Goal: Task Accomplishment & Management: Use online tool/utility

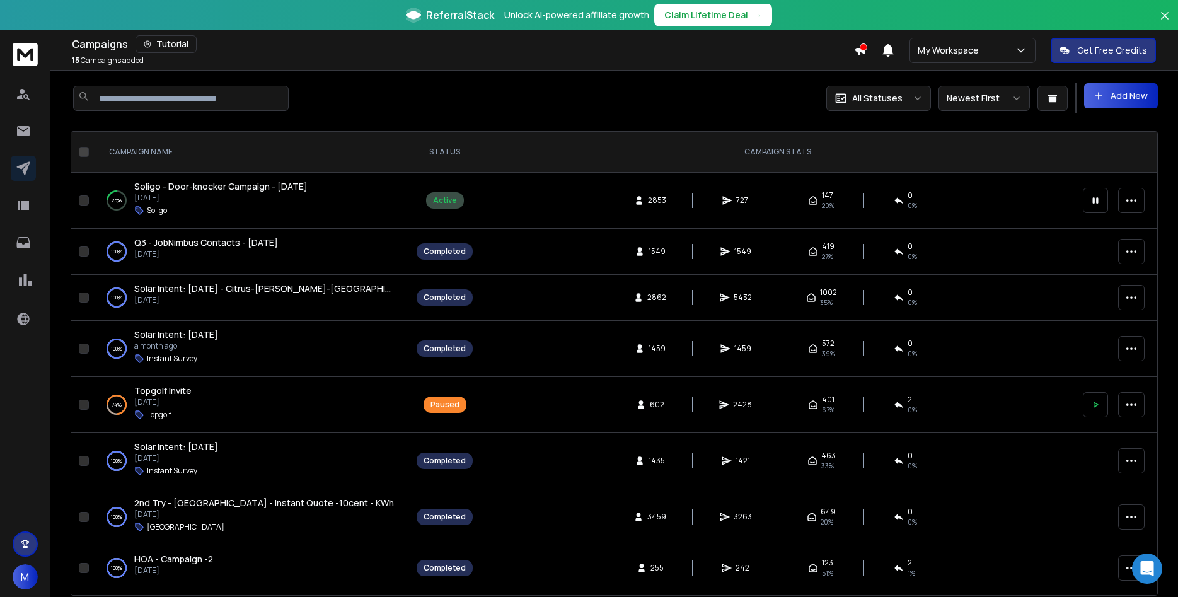
click at [311, 248] on div "100 % Q3 - JobNimbus Contacts - [DATE] [DATE]" at bounding box center [251, 251] width 290 height 30
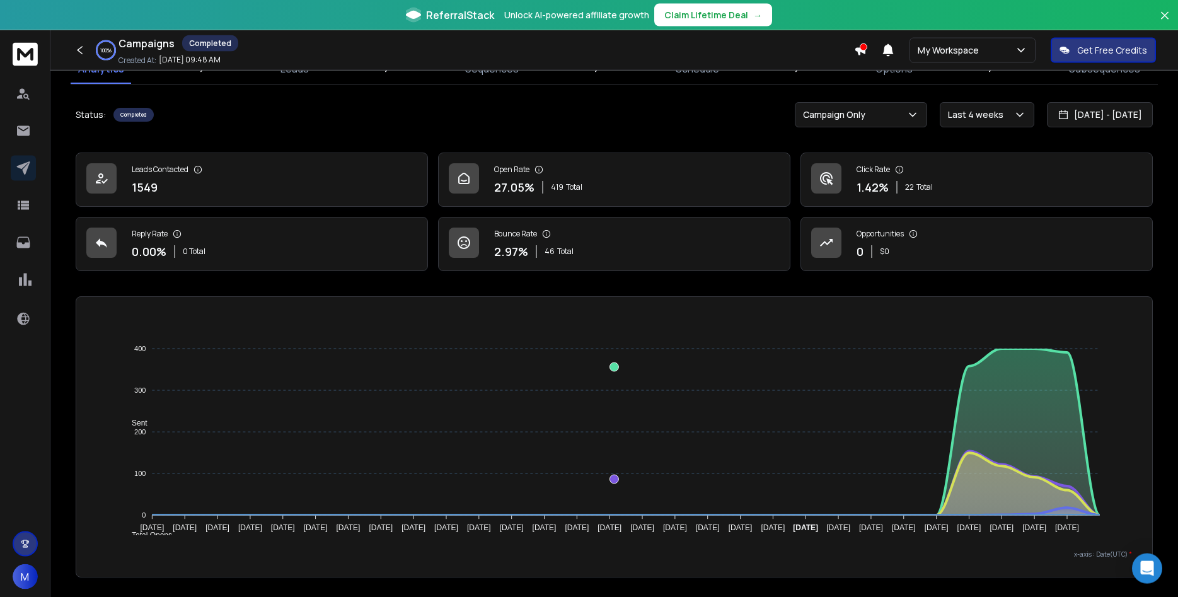
scroll to position [246, 0]
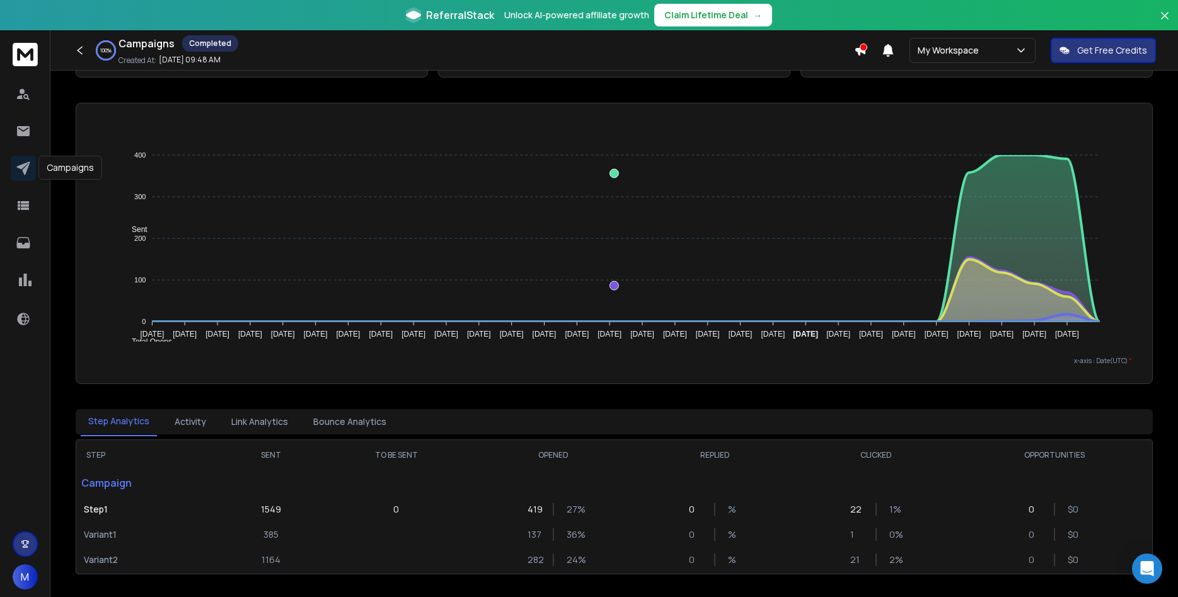
click at [23, 165] on icon at bounding box center [22, 168] width 13 height 13
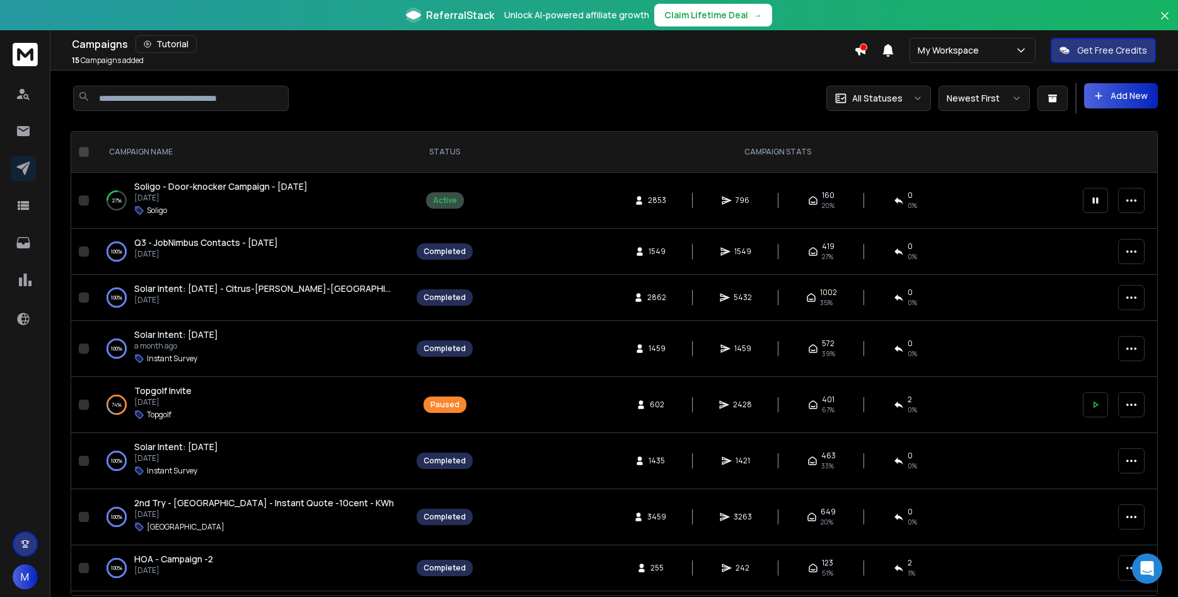
click at [224, 188] on span "Soligo - Door-knocker Campaign - [DATE]" at bounding box center [220, 186] width 173 height 12
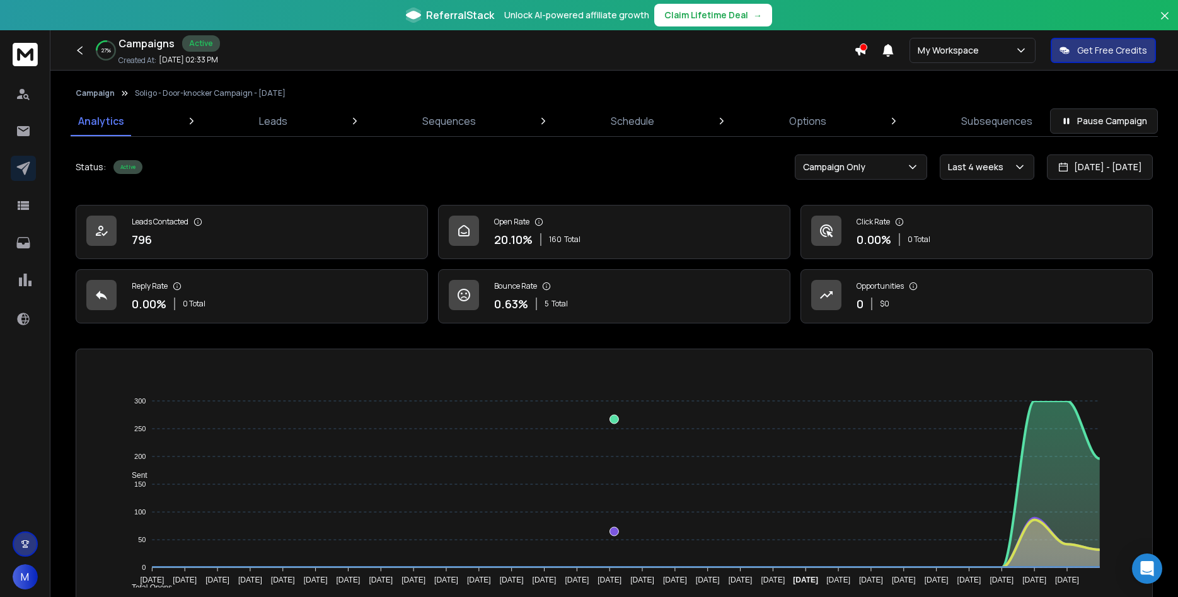
click at [104, 96] on button "Campaign" at bounding box center [95, 93] width 39 height 10
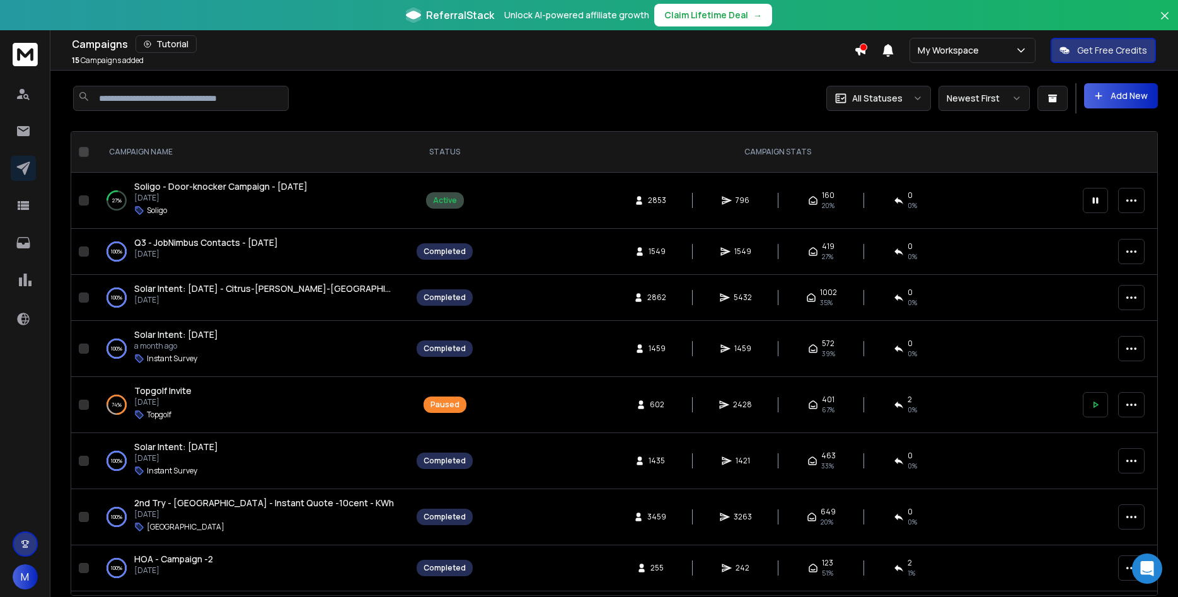
click at [209, 244] on span "Q3 - JobNimbus Contacts - [DATE]" at bounding box center [206, 242] width 144 height 12
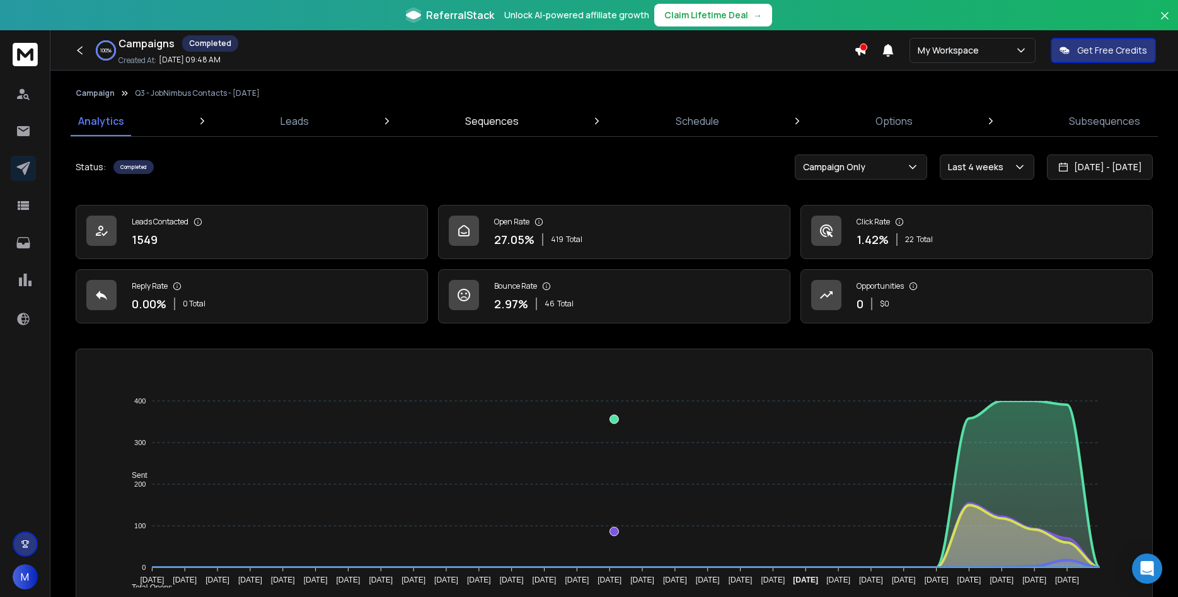
click at [488, 124] on p "Sequences" at bounding box center [492, 120] width 54 height 15
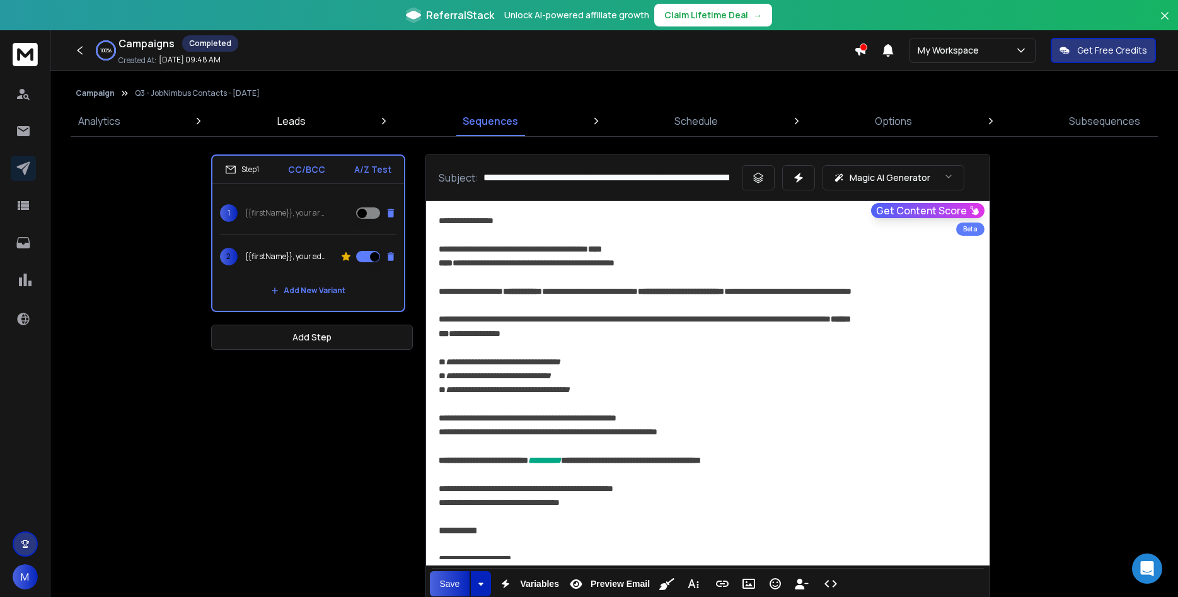
click at [287, 119] on p "Leads" at bounding box center [291, 120] width 28 height 15
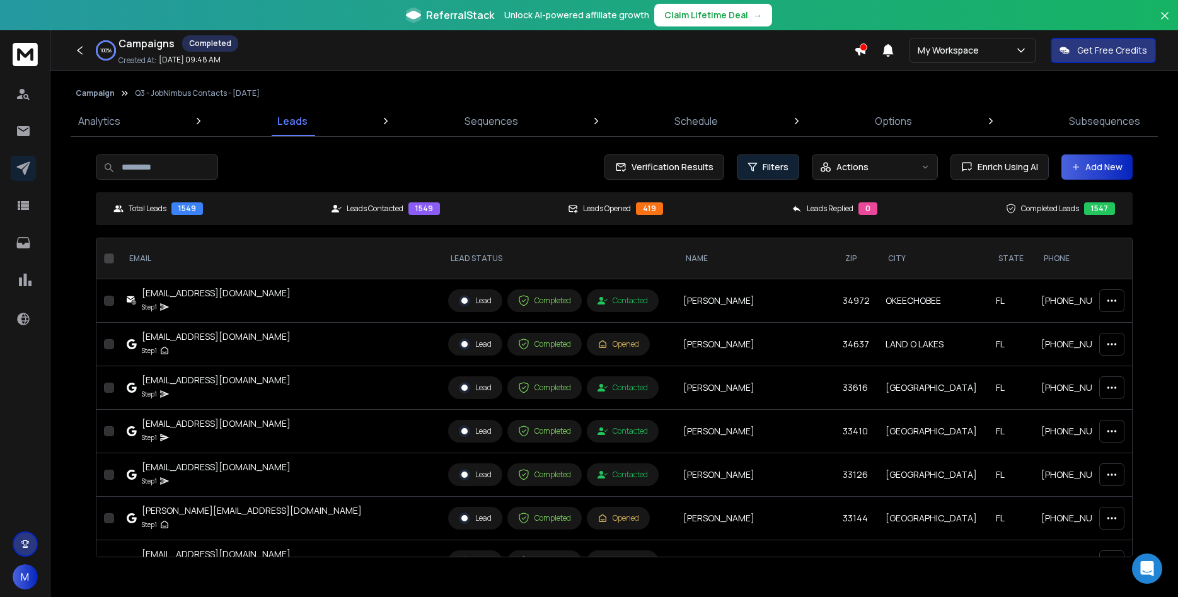
click at [785, 166] on span "Filters" at bounding box center [775, 167] width 26 height 13
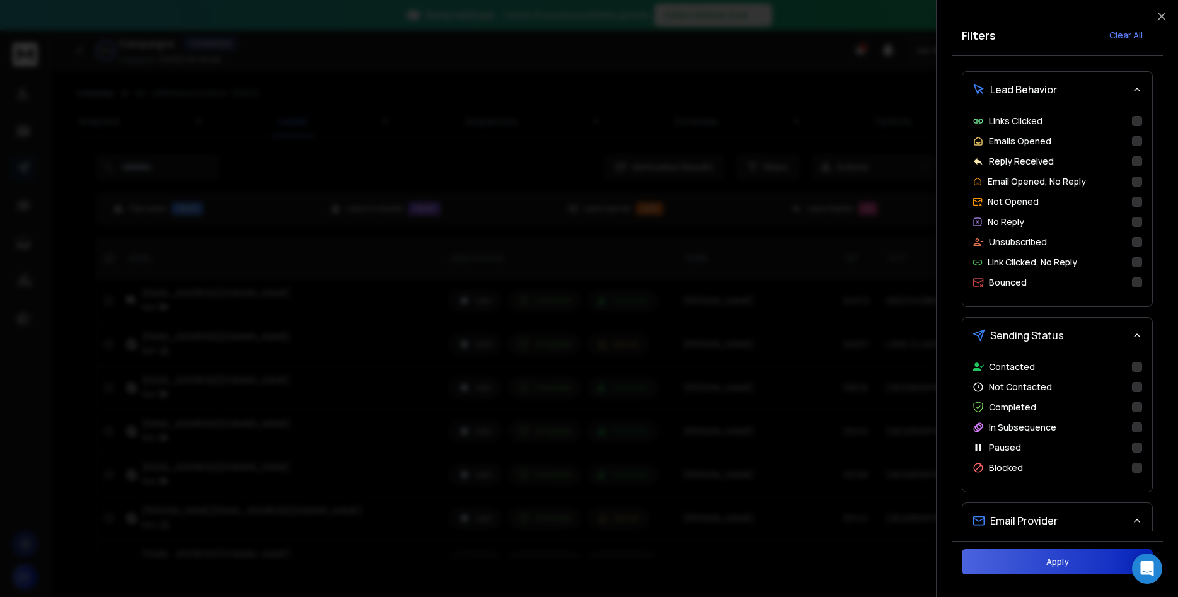
click at [1139, 125] on button "Links Clicked" at bounding box center [1137, 121] width 10 height 10
drag, startPoint x: 1061, startPoint y: 559, endPoint x: 1057, endPoint y: 553, distance: 7.7
click at [1061, 560] on button "Apply" at bounding box center [1057, 561] width 191 height 25
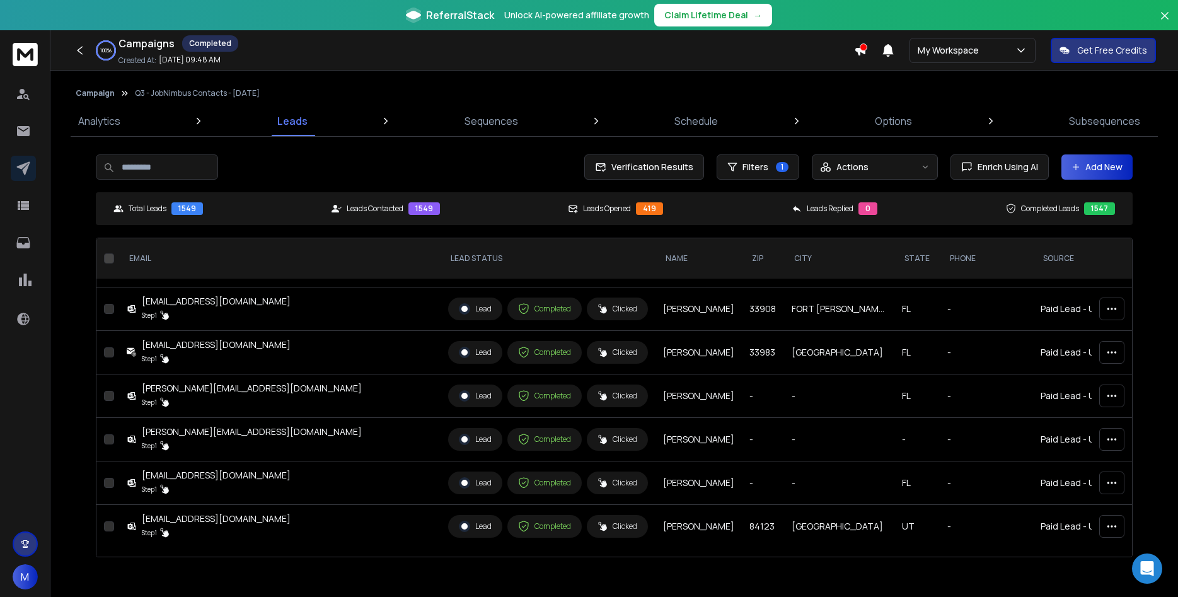
scroll to position [689, 0]
